Goal: Information Seeking & Learning: Check status

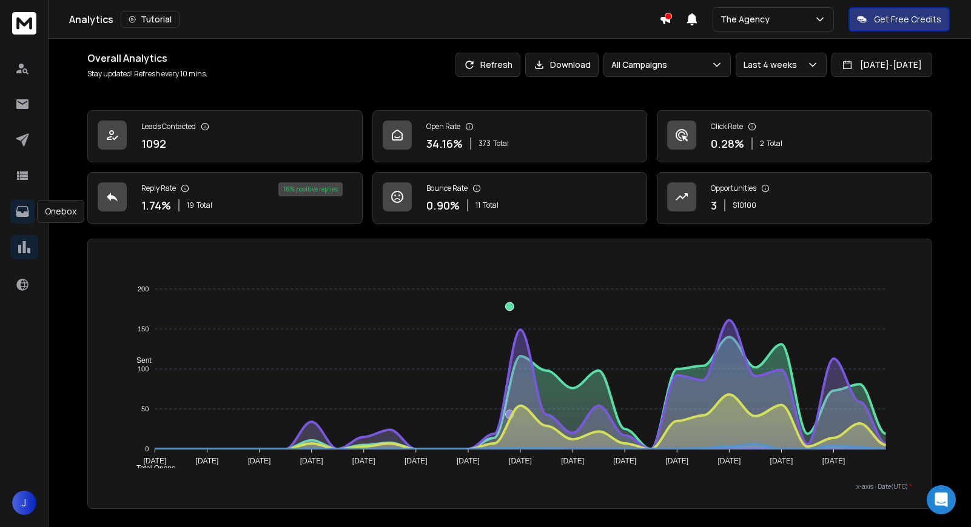
click at [11, 214] on link at bounding box center [22, 211] width 24 height 24
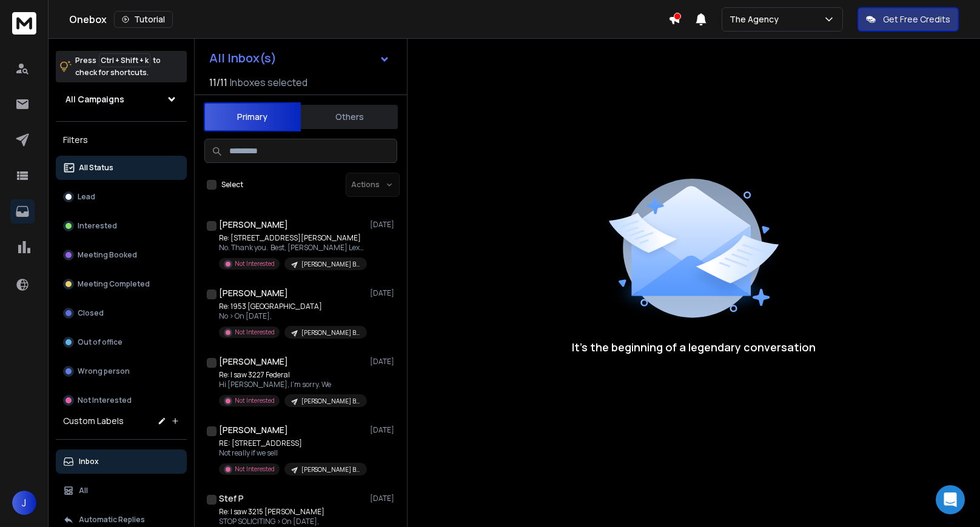
click at [948, 316] on div "It’s the beginning of a legendary conversation" at bounding box center [693, 263] width 572 height 449
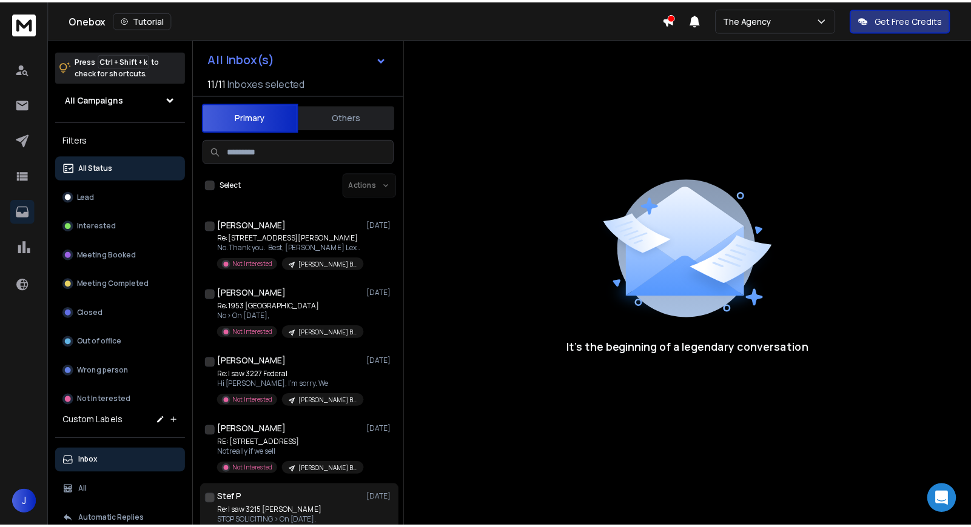
scroll to position [242, 0]
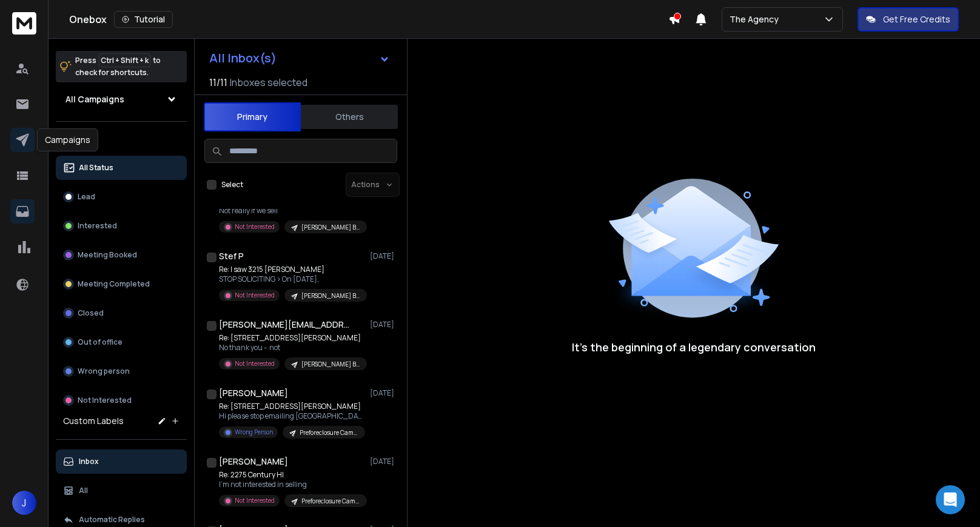
click at [22, 144] on icon at bounding box center [22, 140] width 15 height 15
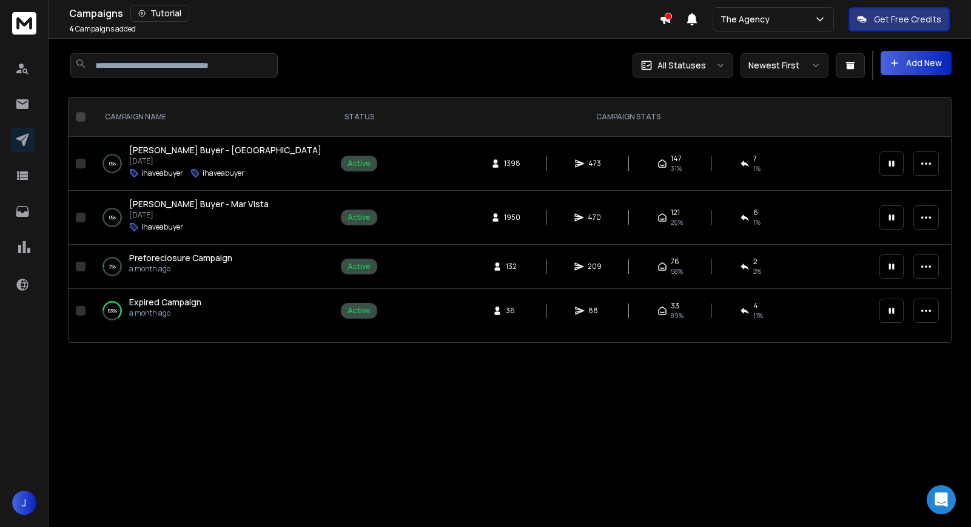
click at [241, 214] on div "0 % [PERSON_NAME] Buyer - Mar Vista [DATE] ihaveabuyer" at bounding box center [211, 217] width 219 height 39
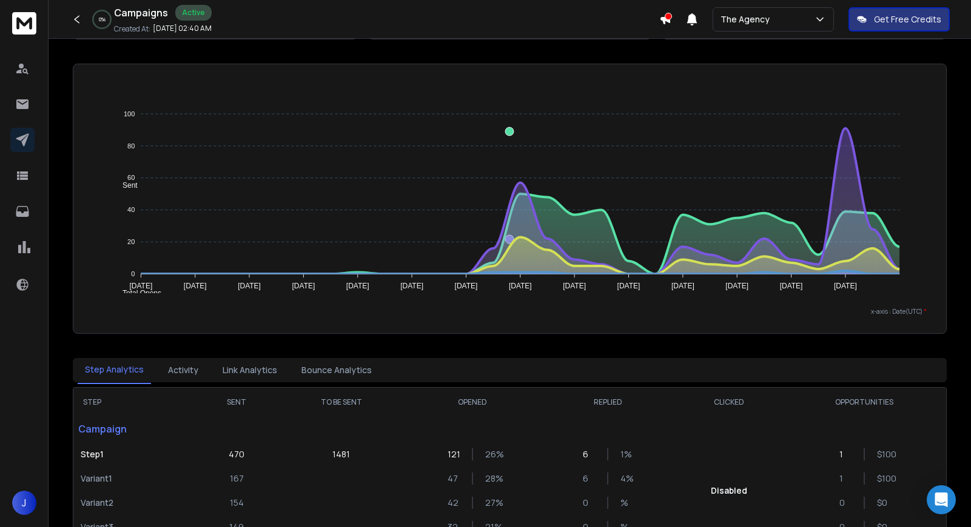
scroll to position [278, 0]
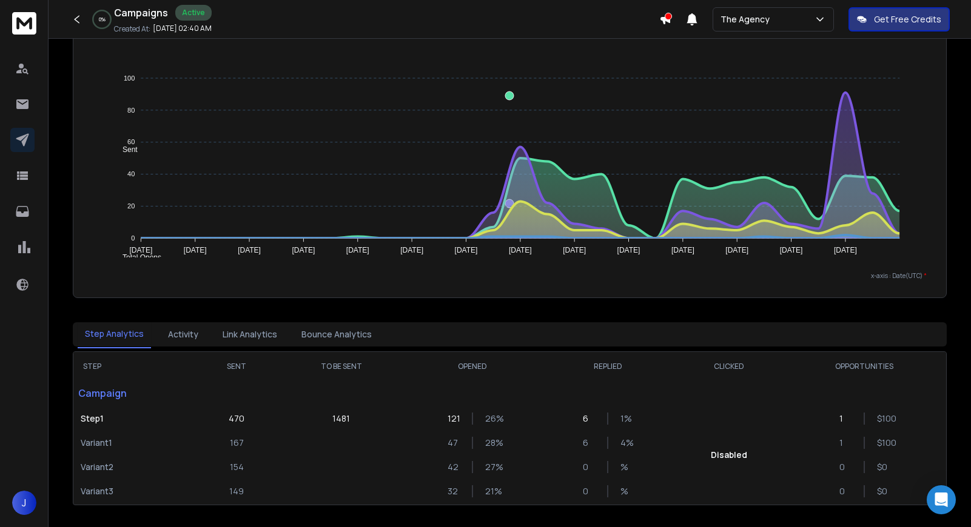
click at [176, 336] on button "Activity" at bounding box center [183, 334] width 45 height 27
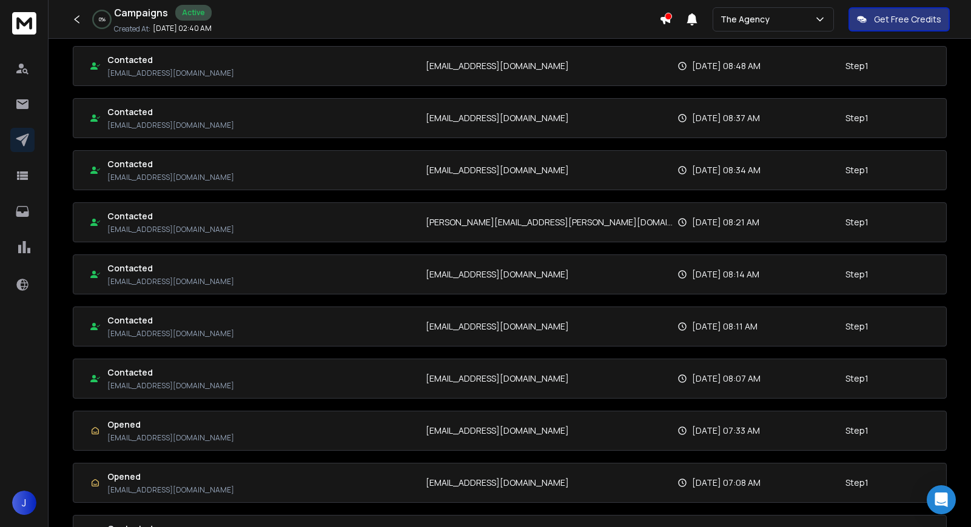
scroll to position [1673, 0]
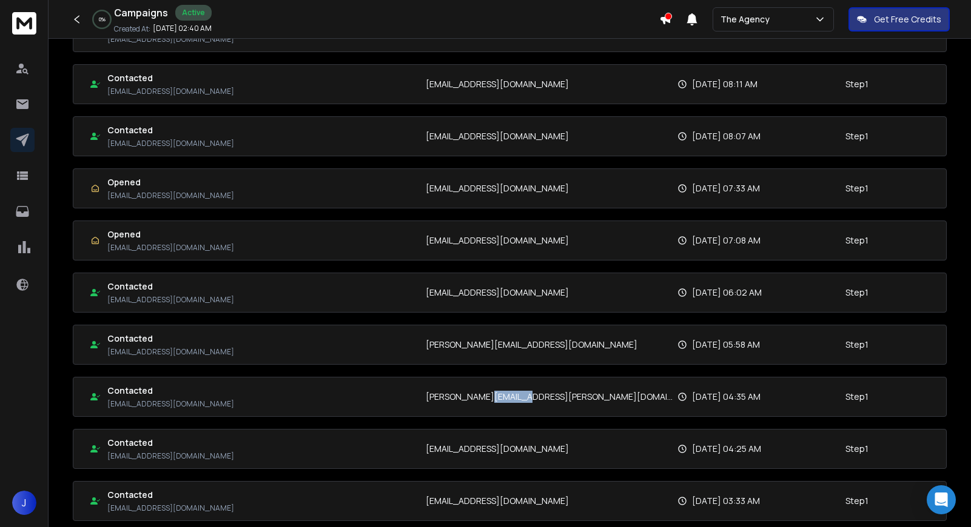
drag, startPoint x: 482, startPoint y: 396, endPoint x: 654, endPoint y: 393, distance: 171.6
click at [653, 393] on div "[PERSON_NAME][EMAIL_ADDRESS][PERSON_NAME][DOMAIN_NAME]" at bounding box center [552, 397] width 252 height 12
click at [614, 397] on div "[PERSON_NAME][EMAIL_ADDRESS][PERSON_NAME][DOMAIN_NAME]" at bounding box center [552, 397] width 252 height 12
click at [90, 398] on icon at bounding box center [95, 397] width 10 height 10
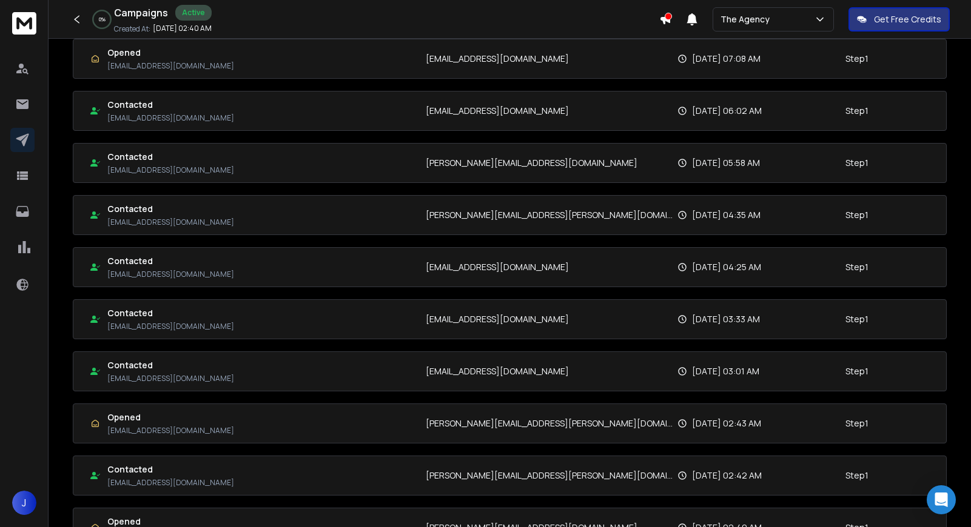
scroll to position [2036, 0]
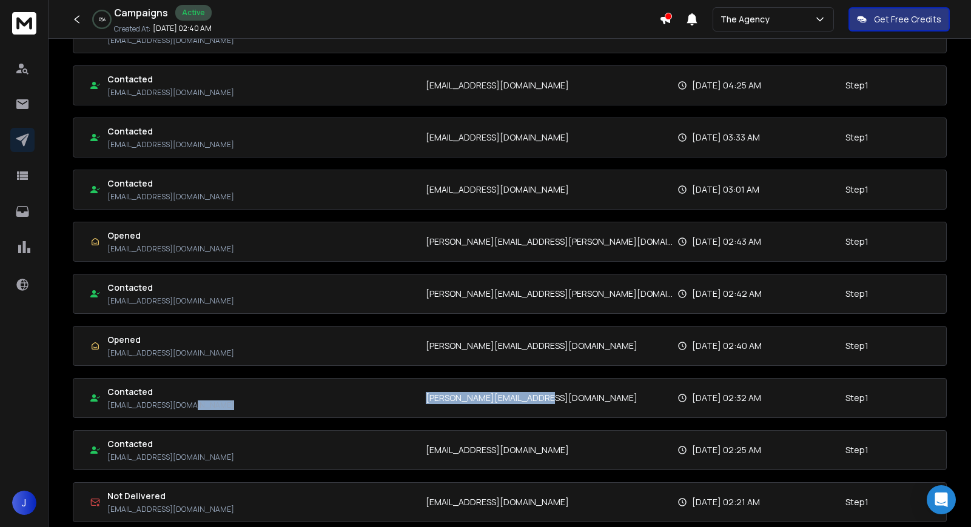
drag, startPoint x: 560, startPoint y: 400, endPoint x: 421, endPoint y: 401, distance: 138.2
click at [421, 401] on div "Contacted [EMAIL_ADDRESS][DOMAIN_NAME] [PERSON_NAME][EMAIL_ADDRESS][DOMAIN_NAME…" at bounding box center [510, 398] width 874 height 40
copy div "[PERSON_NAME][EMAIL_ADDRESS][DOMAIN_NAME]"
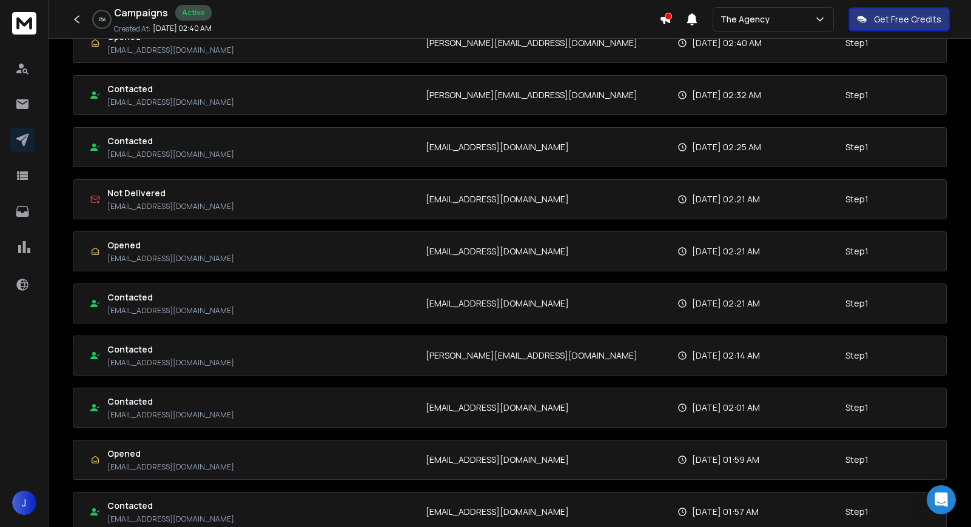
click at [238, 244] on div "Opened [EMAIL_ADDRESS][DOMAIN_NAME]" at bounding box center [257, 251] width 335 height 24
click at [180, 241] on h1 "Opened" at bounding box center [170, 245] width 127 height 12
click at [172, 262] on p "[EMAIL_ADDRESS][DOMAIN_NAME]" at bounding box center [170, 259] width 127 height 10
click at [860, 252] on p "Step 1" at bounding box center [856, 252] width 23 height 12
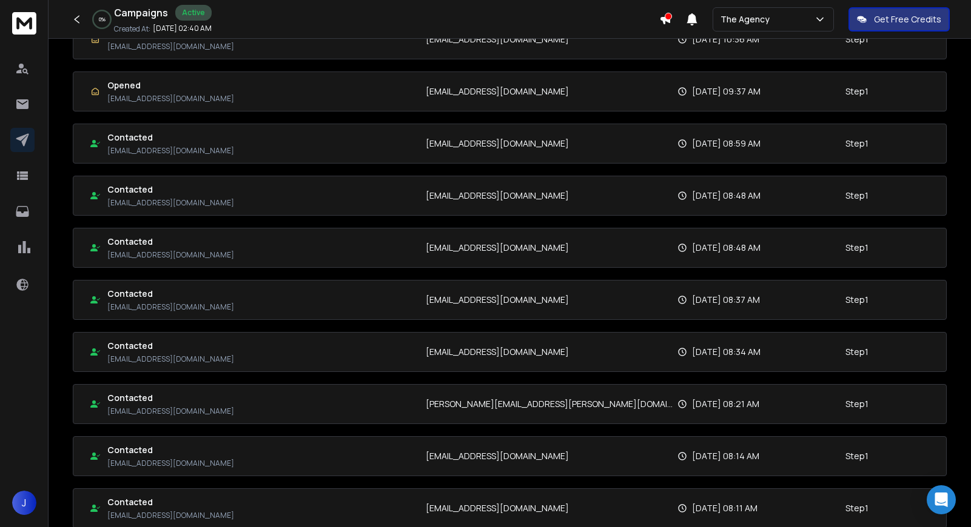
scroll to position [1066, 0]
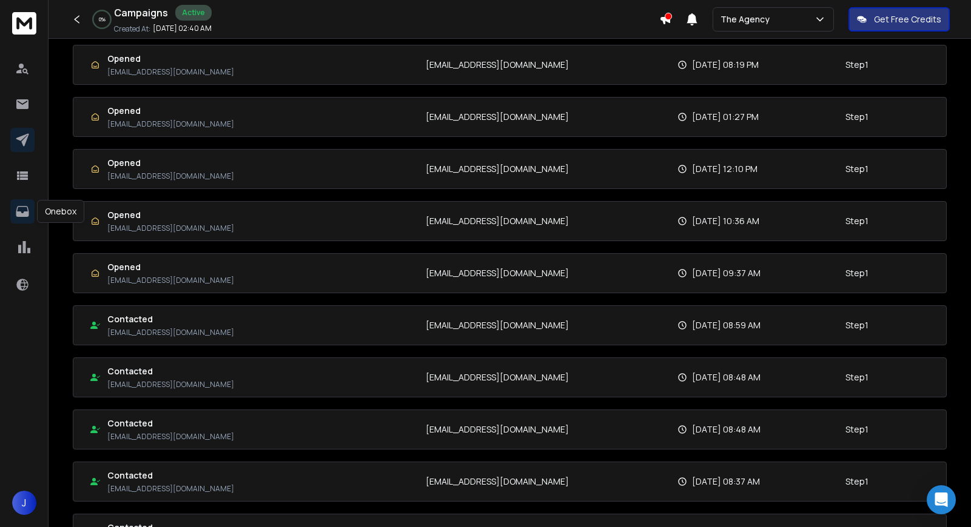
drag, startPoint x: 18, startPoint y: 213, endPoint x: 24, endPoint y: 218, distance: 7.9
click at [18, 213] on icon at bounding box center [22, 211] width 13 height 11
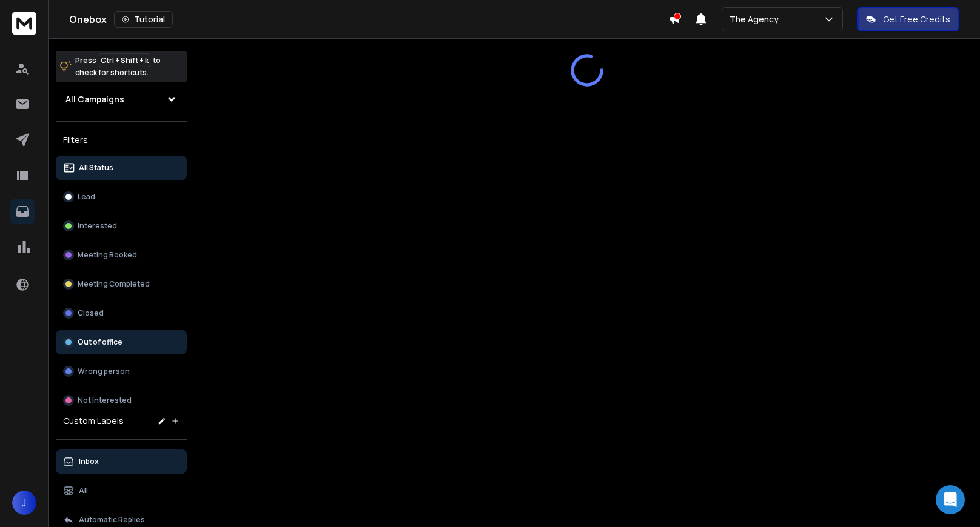
scroll to position [169, 0]
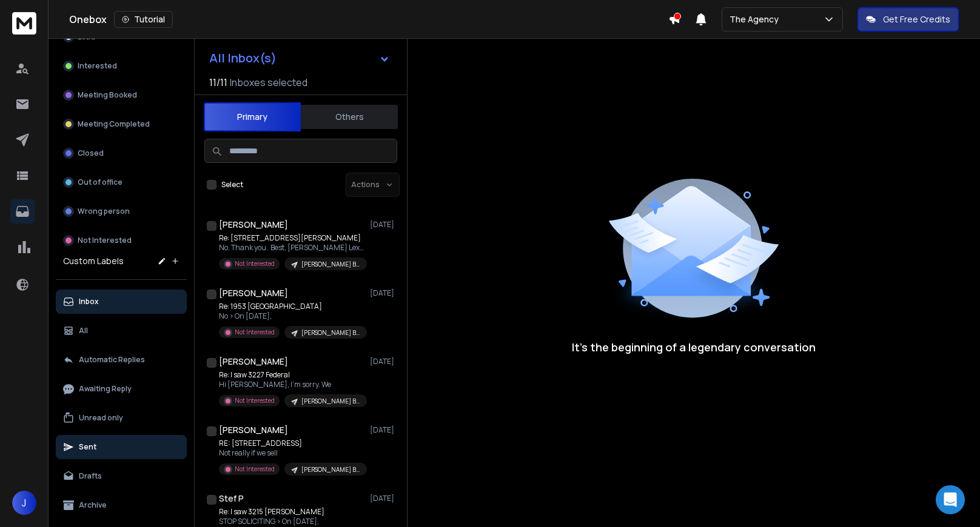
click at [89, 443] on div "Sent" at bounding box center [79, 447] width 33 height 15
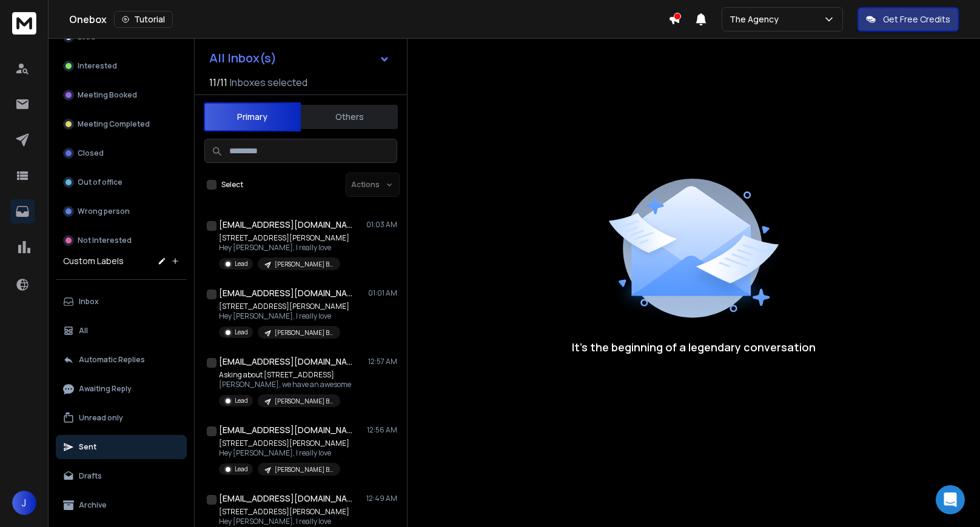
click at [367, 158] on input at bounding box center [300, 151] width 193 height 24
paste input "**********"
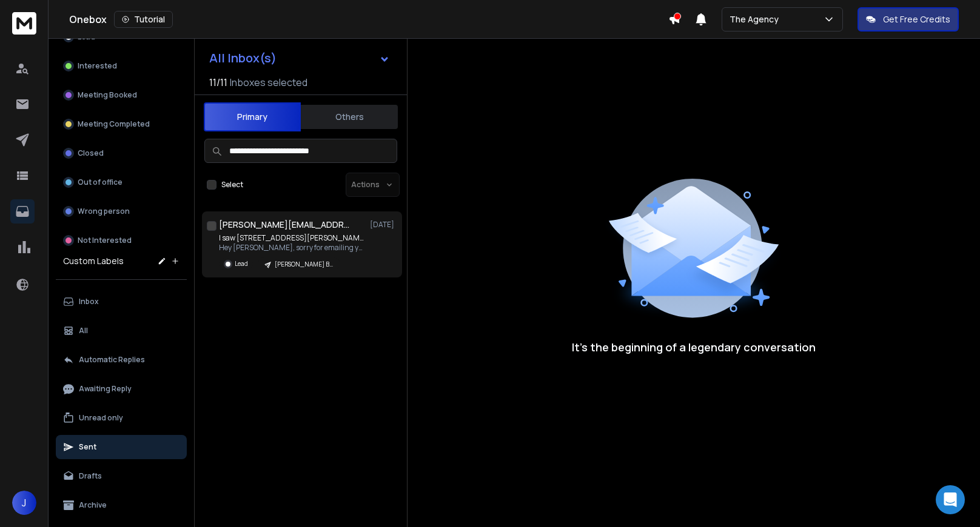
type input "**********"
click at [364, 250] on div "I saw [STREET_ADDRESS][PERSON_NAME] [PERSON_NAME], sorry for emailing you Lead …" at bounding box center [308, 251] width 178 height 37
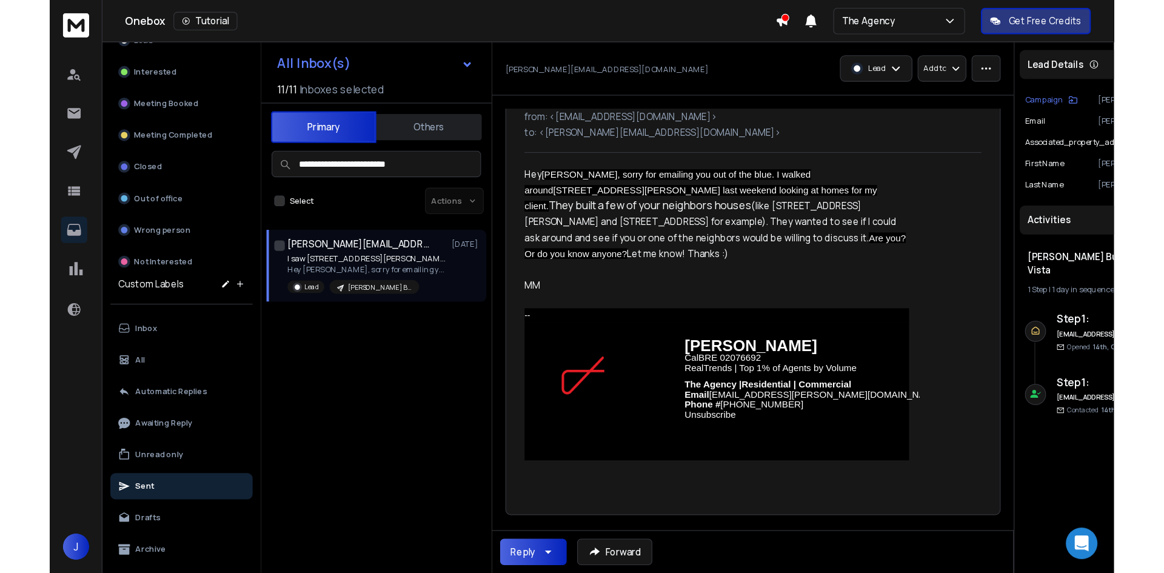
scroll to position [0, 0]
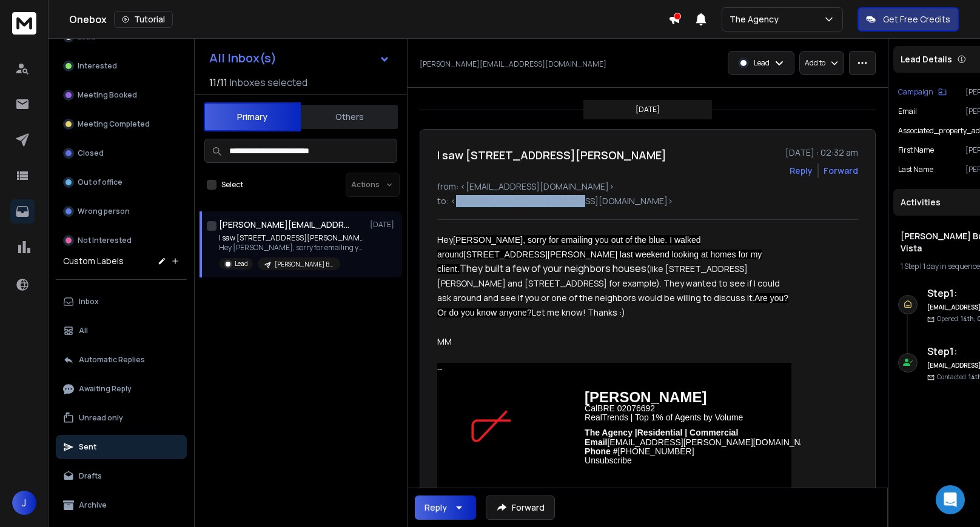
drag, startPoint x: 564, startPoint y: 199, endPoint x: 453, endPoint y: 203, distance: 110.4
click at [453, 203] on p "to: <[PERSON_NAME][EMAIL_ADDRESS][DOMAIN_NAME]>" at bounding box center [647, 201] width 421 height 12
copy p "[PERSON_NAME][EMAIL_ADDRESS][DOMAIN_NAME]"
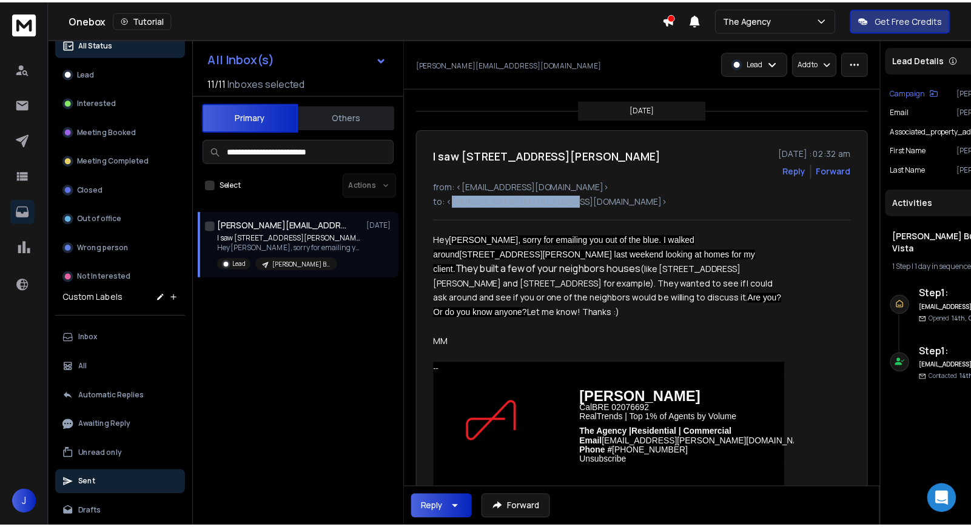
scroll to position [169, 0]
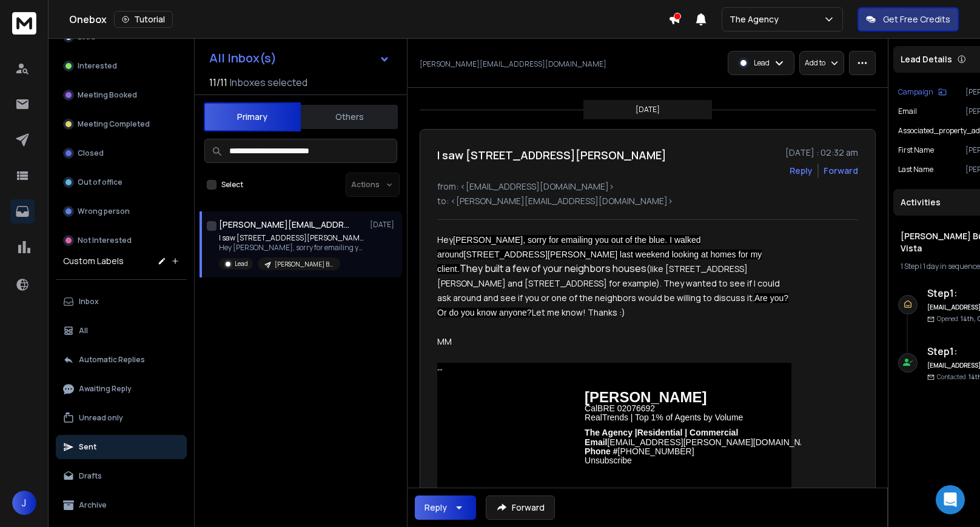
drag, startPoint x: 107, startPoint y: 451, endPoint x: 104, endPoint y: 446, distance: 6.6
click at [107, 451] on div "Inbox All Automatic Replies Awaiting Reply Unread only Sent Drafts Archive" at bounding box center [121, 404] width 131 height 228
click at [102, 444] on button "Sent" at bounding box center [121, 447] width 131 height 24
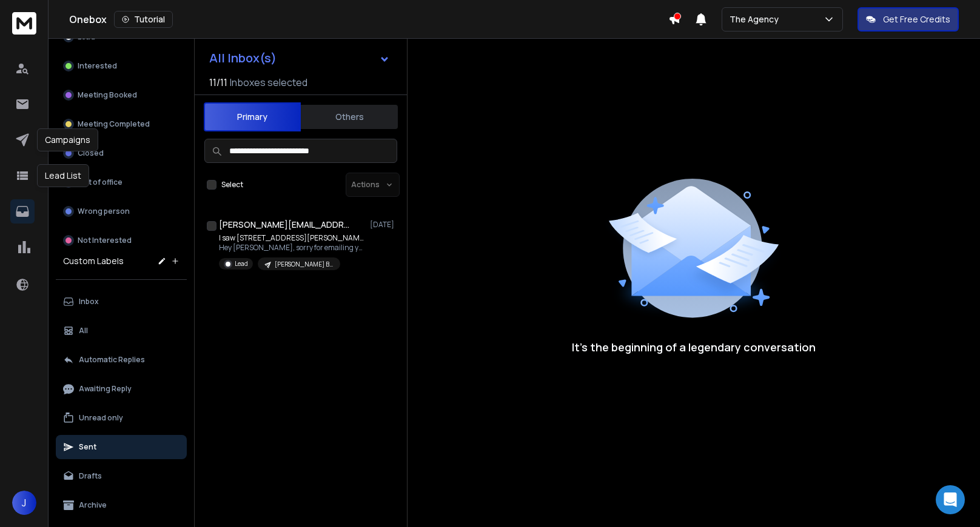
click at [13, 123] on div at bounding box center [24, 175] width 28 height 252
click at [16, 127] on div at bounding box center [24, 175] width 28 height 252
click at [26, 139] on icon at bounding box center [22, 140] width 13 height 13
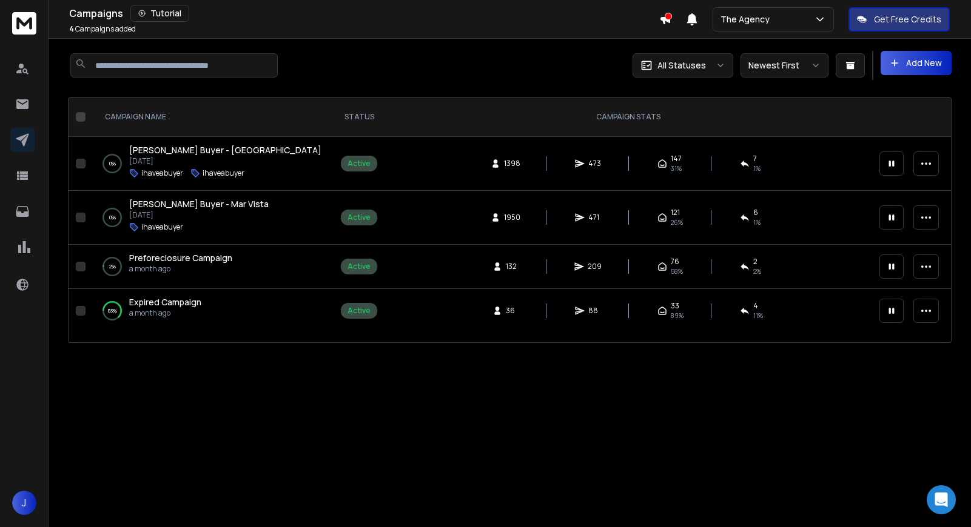
click at [262, 166] on div "0 % [PERSON_NAME] Buyer - [GEOGRAPHIC_DATA] [DATE] ihaveabuyer ihaveabuyer" at bounding box center [211, 163] width 219 height 39
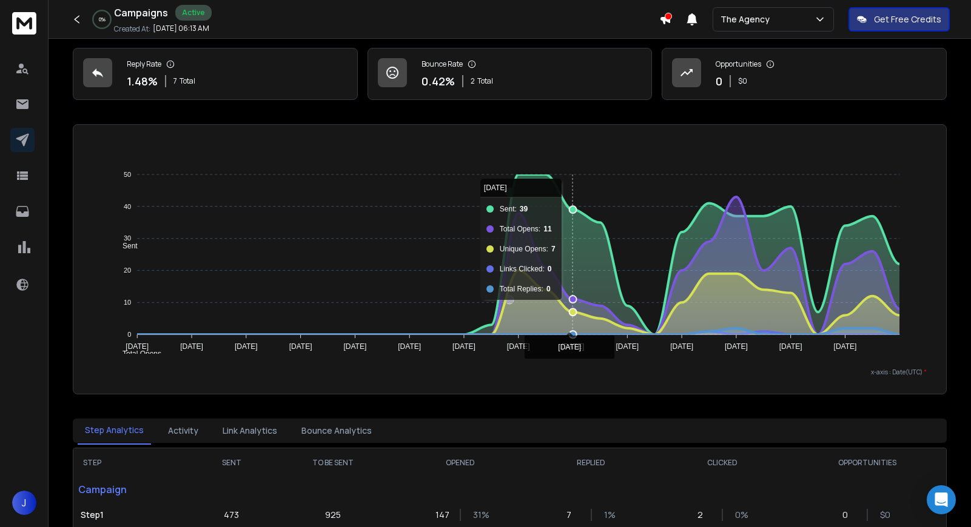
scroll to position [278, 0]
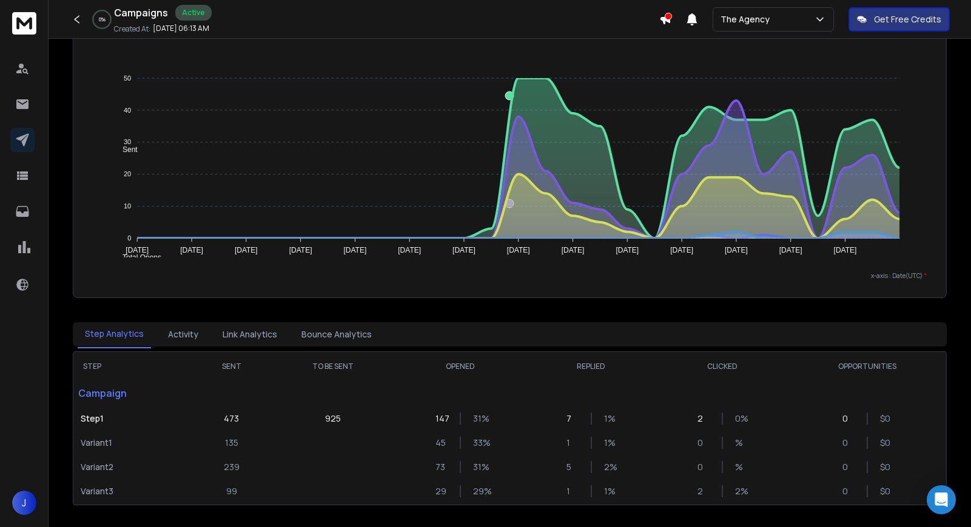
click at [196, 330] on button "Activity" at bounding box center [183, 334] width 45 height 27
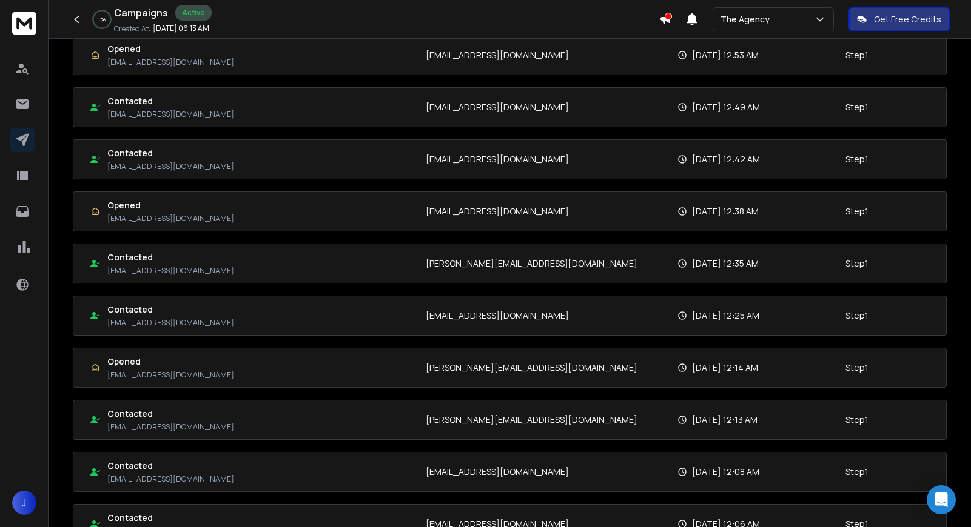
scroll to position [1006, 0]
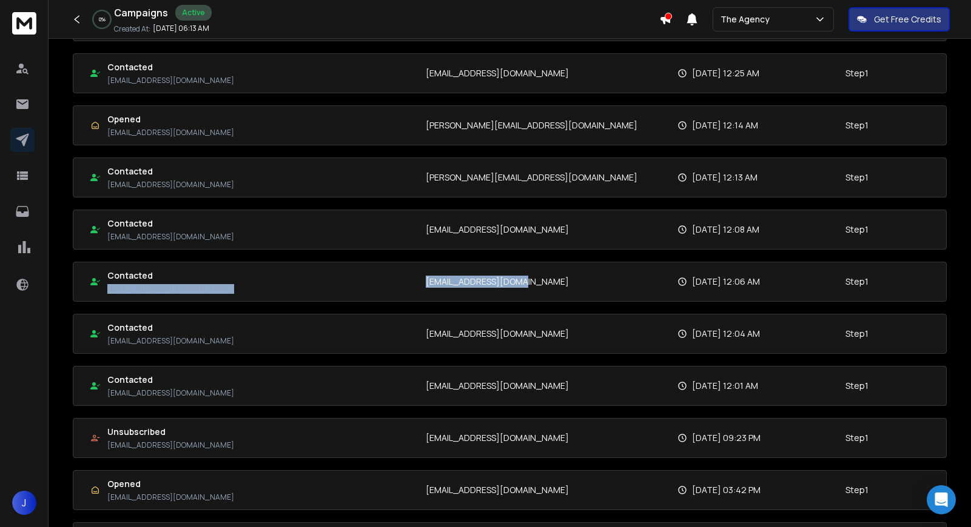
drag, startPoint x: 529, startPoint y: 276, endPoint x: 424, endPoint y: 282, distance: 105.6
click at [424, 282] on div "Contacted [EMAIL_ADDRESS][DOMAIN_NAME] [EMAIL_ADDRESS][DOMAIN_NAME] [DATE] 12:0…" at bounding box center [510, 282] width 874 height 40
copy div "[EMAIL_ADDRESS][DOMAIN_NAME] [EMAIL_ADDRESS][DOMAIN_NAME]"
drag, startPoint x: 537, startPoint y: 270, endPoint x: 489, endPoint y: 284, distance: 49.3
click at [535, 270] on div "Contacted [EMAIL_ADDRESS][DOMAIN_NAME] [EMAIL_ADDRESS][DOMAIN_NAME] [DATE] 12:0…" at bounding box center [510, 282] width 874 height 40
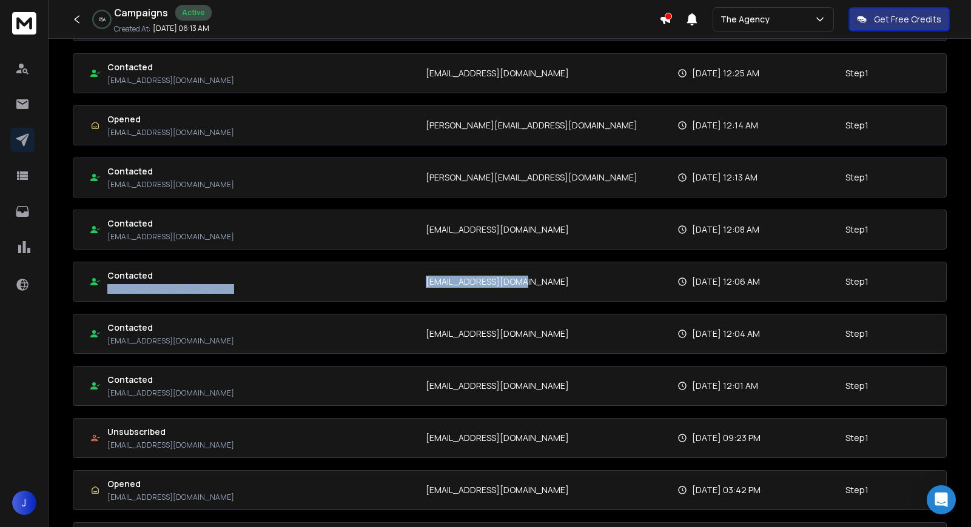
click at [462, 286] on p "[EMAIL_ADDRESS][DOMAIN_NAME]" at bounding box center [497, 282] width 143 height 12
drag, startPoint x: 426, startPoint y: 283, endPoint x: 521, endPoint y: 277, distance: 95.4
click at [521, 277] on p "[EMAIL_ADDRESS][DOMAIN_NAME]" at bounding box center [497, 282] width 143 height 12
copy p "[EMAIL_ADDRESS][DOMAIN_NAME]"
